Goal: Task Accomplishment & Management: Manage account settings

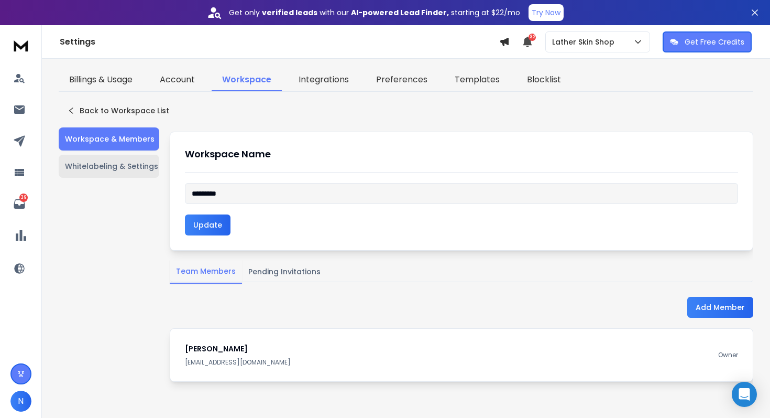
scroll to position [11, 0]
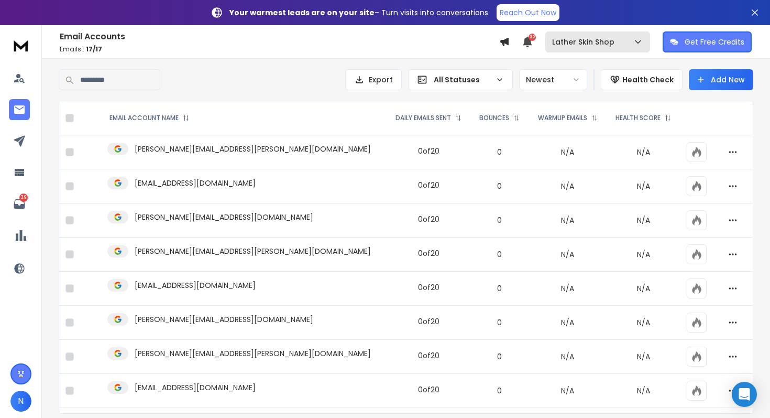
click at [588, 35] on button "Lather Skin Shop" at bounding box center [597, 41] width 105 height 21
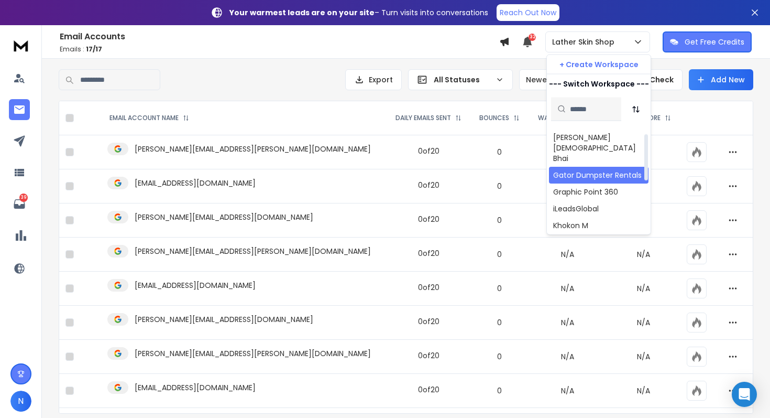
scroll to position [16, 0]
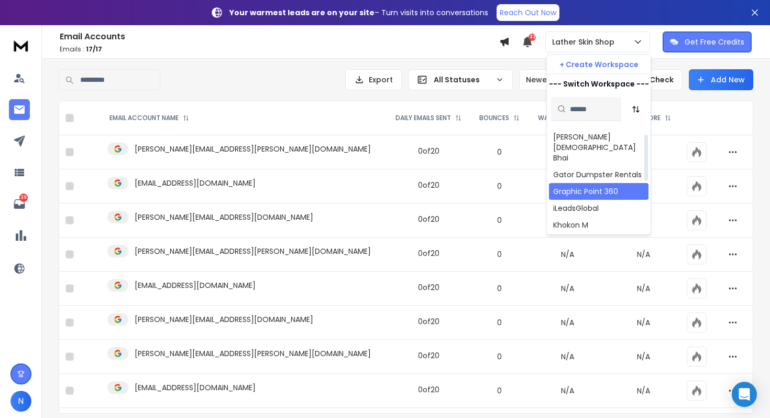
click at [585, 186] on div "Graphic Point 360" at bounding box center [585, 191] width 65 height 10
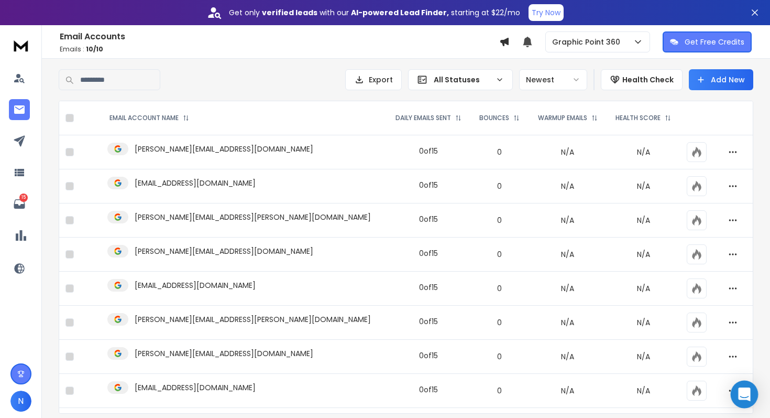
click at [742, 393] on icon "Open Intercom Messenger" at bounding box center [744, 394] width 12 height 14
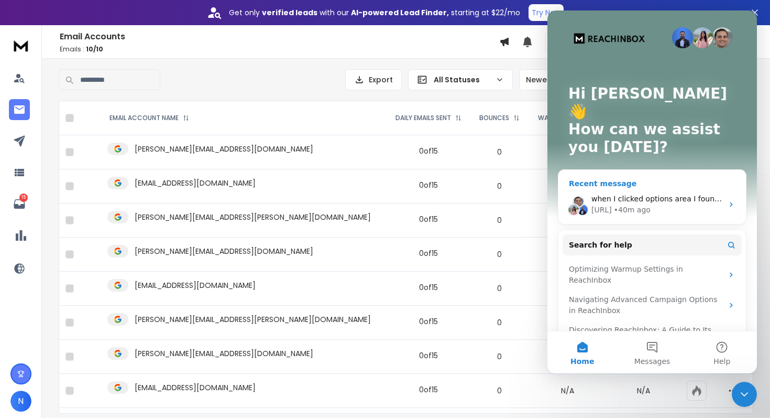
click at [680, 194] on span "when I clicked options area I found the alert something went wrong!" at bounding box center [717, 198] width 251 height 8
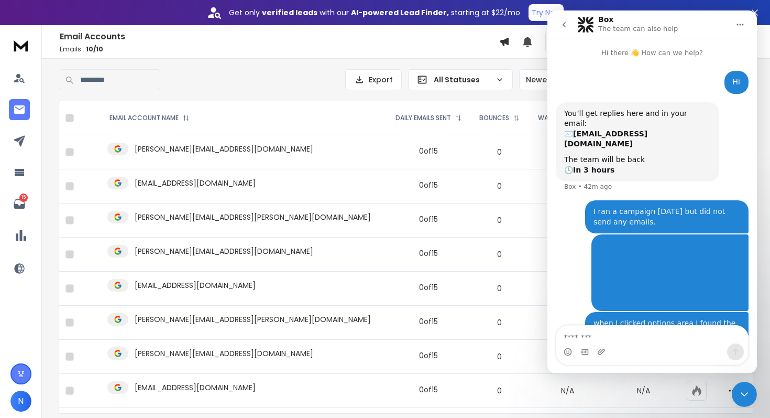
scroll to position [10, 0]
